Goal: Task Accomplishment & Management: Manage account settings

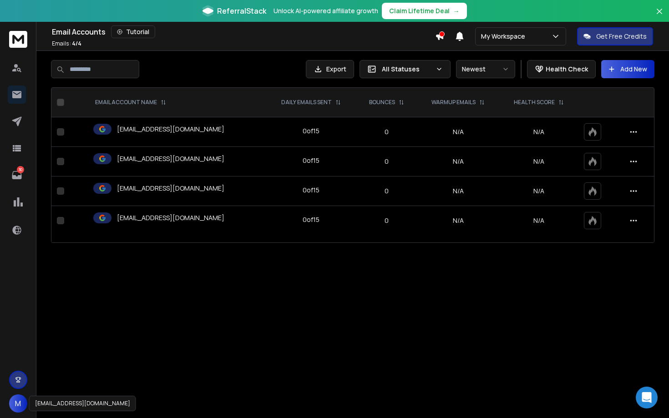
click at [18, 408] on span "M" at bounding box center [18, 404] width 18 height 18
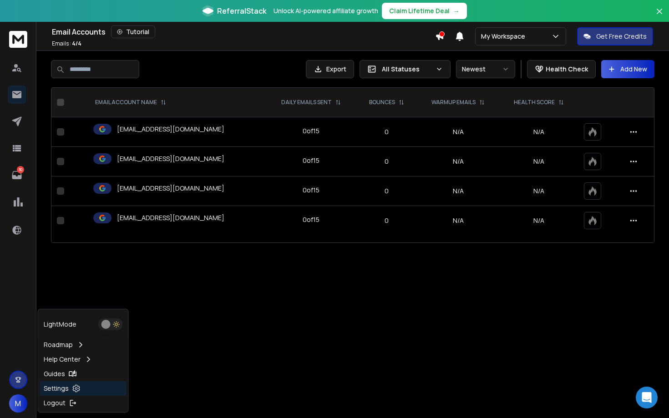
click at [64, 382] on div "Settings" at bounding box center [83, 388] width 86 height 15
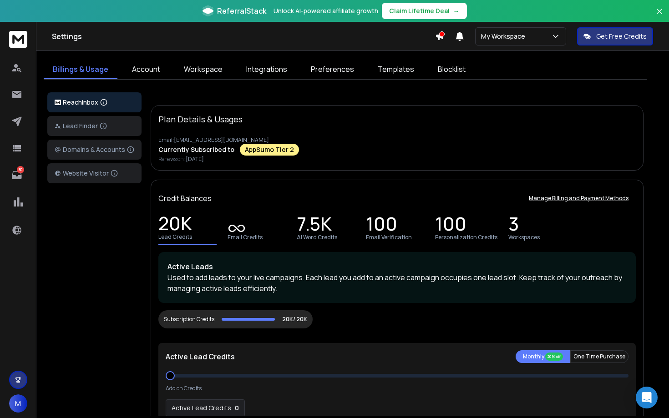
click at [71, 154] on button "Domains & Accounts" at bounding box center [94, 150] width 94 height 20
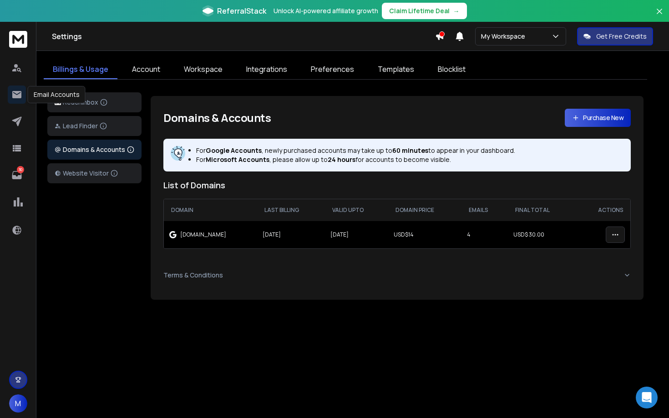
click at [12, 97] on icon at bounding box center [16, 94] width 9 height 7
